Goal: Task Accomplishment & Management: Manage account settings

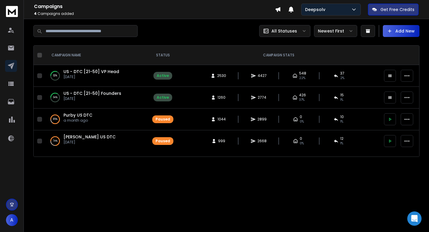
click at [326, 7] on p "Deepsolv" at bounding box center [316, 10] width 23 height 6
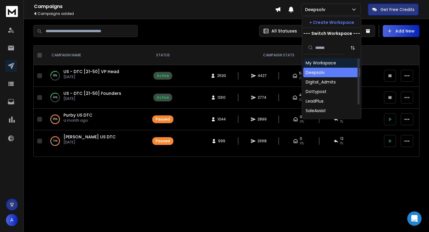
click at [315, 63] on div "My Workspace" at bounding box center [320, 63] width 30 height 6
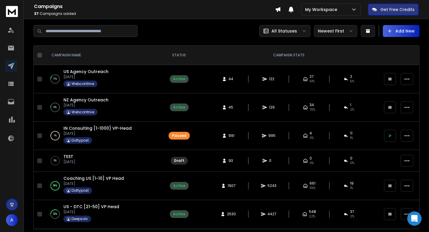
click at [180, 32] on div at bounding box center [129, 31] width 193 height 12
click at [9, 101] on icon at bounding box center [10, 101] width 7 height 7
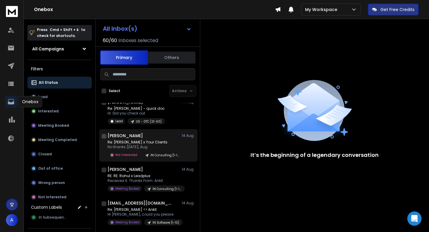
scroll to position [10, 0]
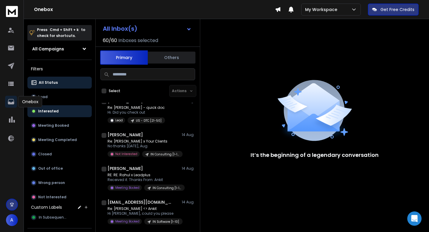
click at [59, 111] on button "Interested" at bounding box center [59, 111] width 64 height 12
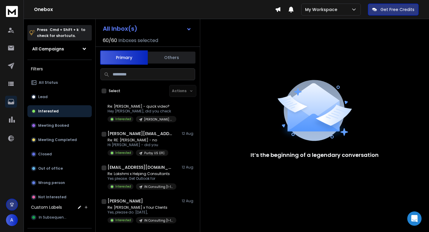
scroll to position [131, 0]
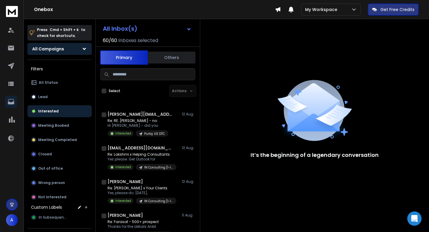
click at [77, 53] on button "All Campaigns" at bounding box center [59, 49] width 64 height 12
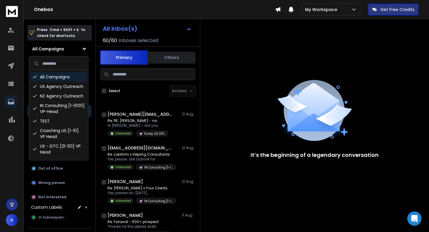
click at [52, 76] on div "All Campaigns" at bounding box center [58, 77] width 57 height 10
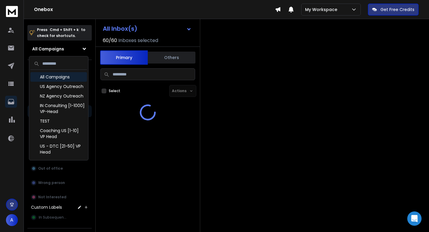
scroll to position [0, 0]
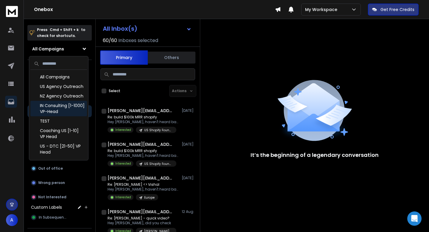
click at [52, 105] on div "IN Consulting [1-1000] VP-Head" at bounding box center [58, 108] width 57 height 15
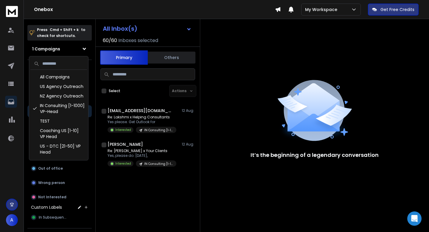
click at [234, 157] on div "It’s the beginning of a legendary conversation" at bounding box center [314, 117] width 229 height 197
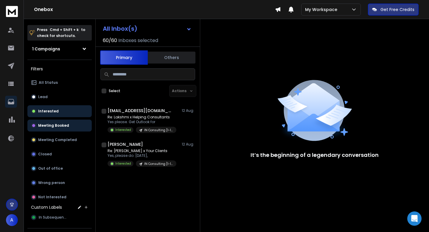
click at [63, 126] on p "Meeting Booked" at bounding box center [53, 125] width 31 height 5
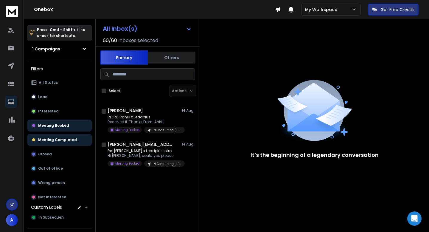
click at [65, 138] on p "Meeting Completed" at bounding box center [57, 139] width 39 height 5
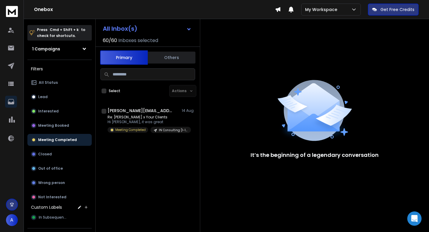
click at [126, 76] on input at bounding box center [147, 74] width 95 height 12
paste input "**********"
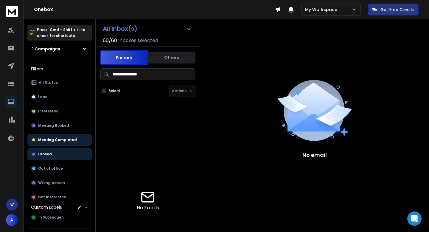
scroll to position [108, 0]
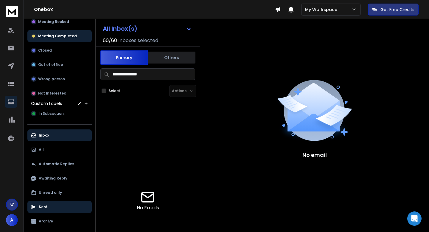
type input "**********"
click at [39, 204] on p "Sent" at bounding box center [43, 206] width 9 height 5
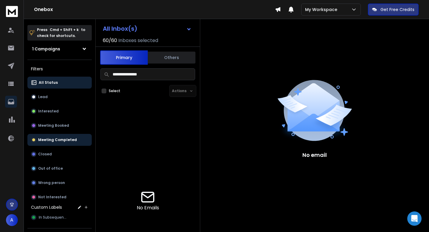
click at [49, 82] on p "All Status" at bounding box center [48, 82] width 19 height 5
drag, startPoint x: 157, startPoint y: 74, endPoint x: 134, endPoint y: 73, distance: 23.2
click at [134, 73] on input "**********" at bounding box center [147, 74] width 95 height 12
click at [161, 77] on input "**********" at bounding box center [147, 74] width 95 height 12
drag, startPoint x: 161, startPoint y: 76, endPoint x: 106, endPoint y: 74, distance: 54.8
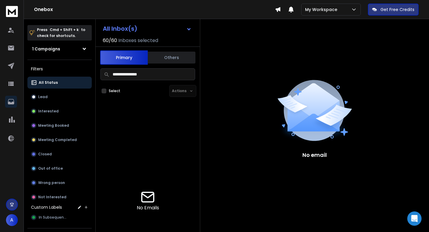
click at [106, 74] on div "**********" at bounding box center [147, 74] width 95 height 12
click at [309, 11] on p "My Workspace" at bounding box center [322, 10] width 35 height 6
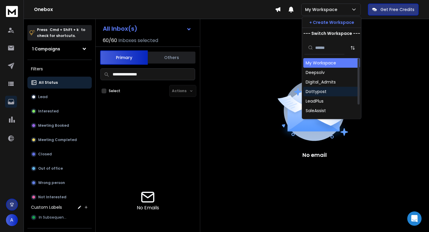
click at [323, 94] on div "Dottypost" at bounding box center [331, 92] width 57 height 10
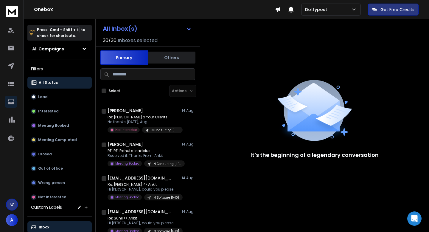
click at [223, 92] on div "It’s the beginning of a legendary conversation" at bounding box center [314, 117] width 229 height 197
